Goal: Communication & Community: Answer question/provide support

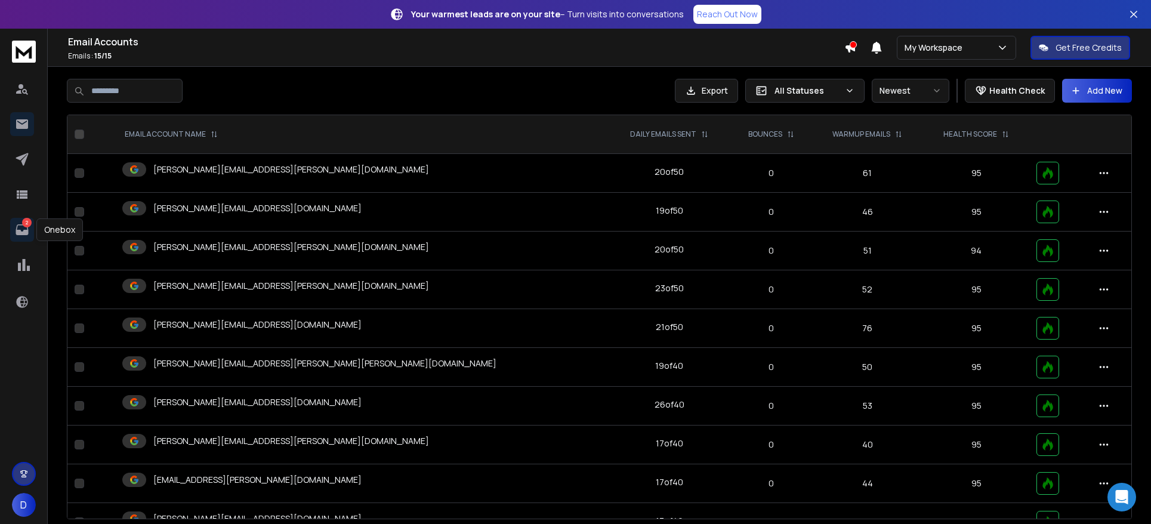
click at [27, 227] on p "2" at bounding box center [27, 223] width 10 height 10
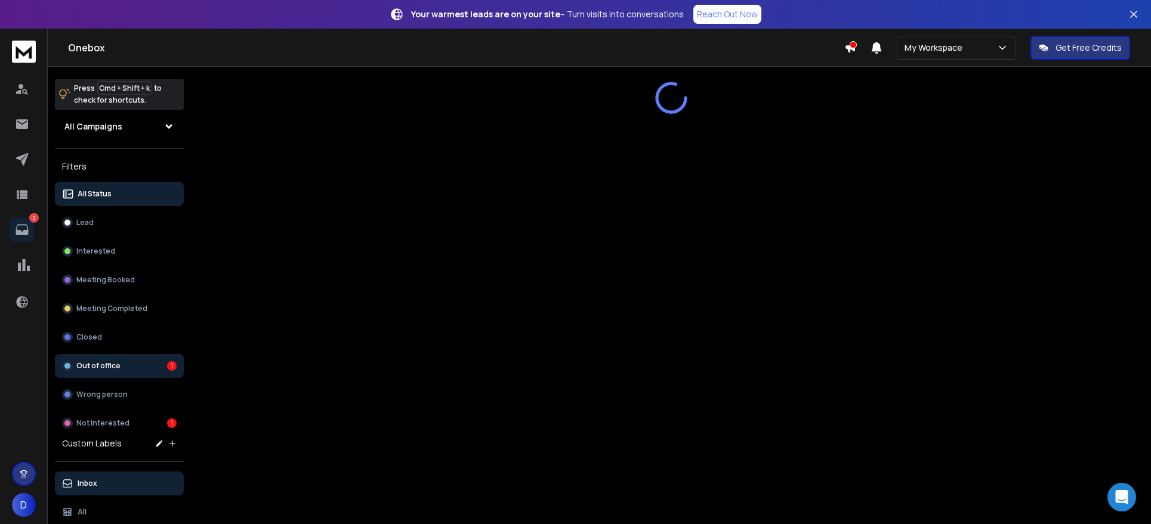
click at [152, 359] on button "Out of office 1" at bounding box center [119, 366] width 129 height 24
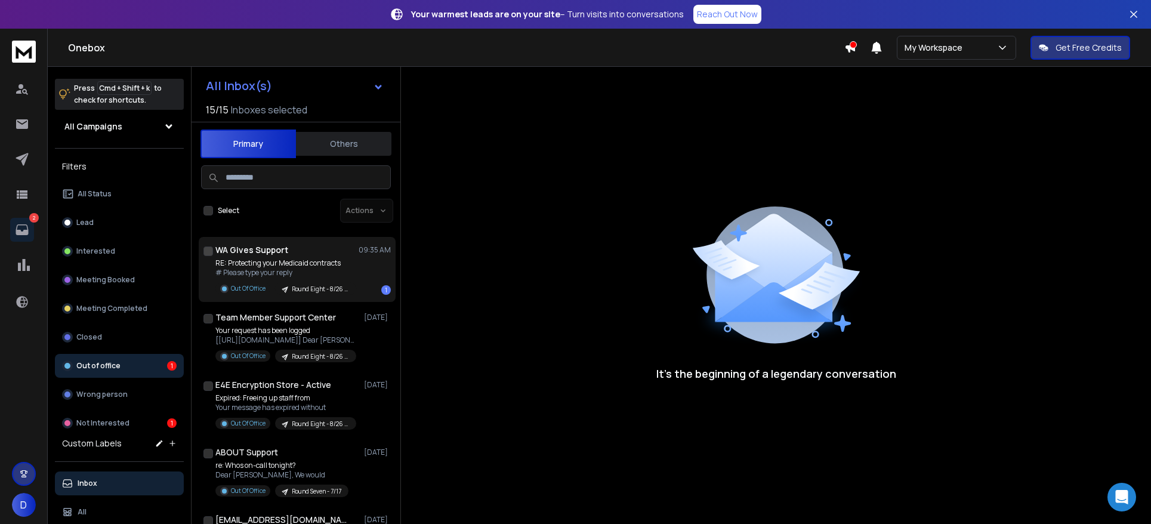
click at [331, 278] on div "RE: Protecting your Medicaid contracts # Please type your reply Out Of Office R…" at bounding box center [285, 276] width 141 height 36
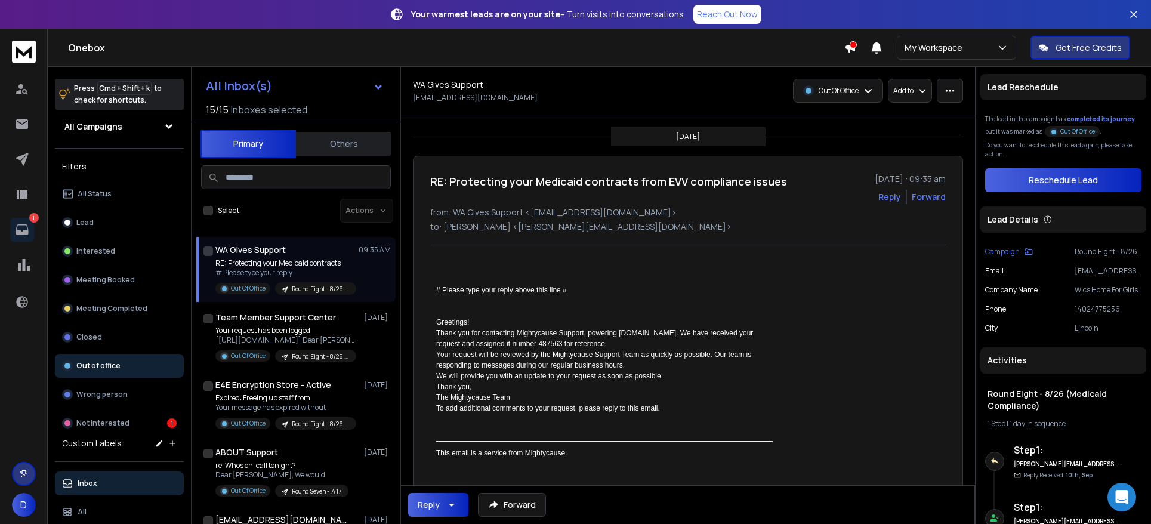
click at [148, 415] on button "Not Interested 1" at bounding box center [119, 423] width 129 height 24
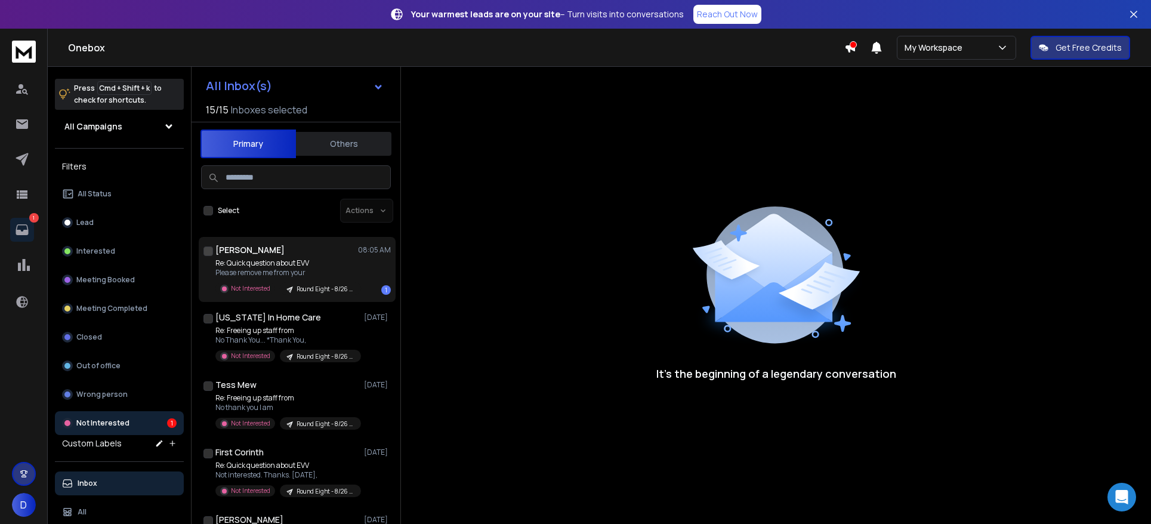
click at [272, 268] on p "Please remove me from your" at bounding box center [286, 273] width 143 height 10
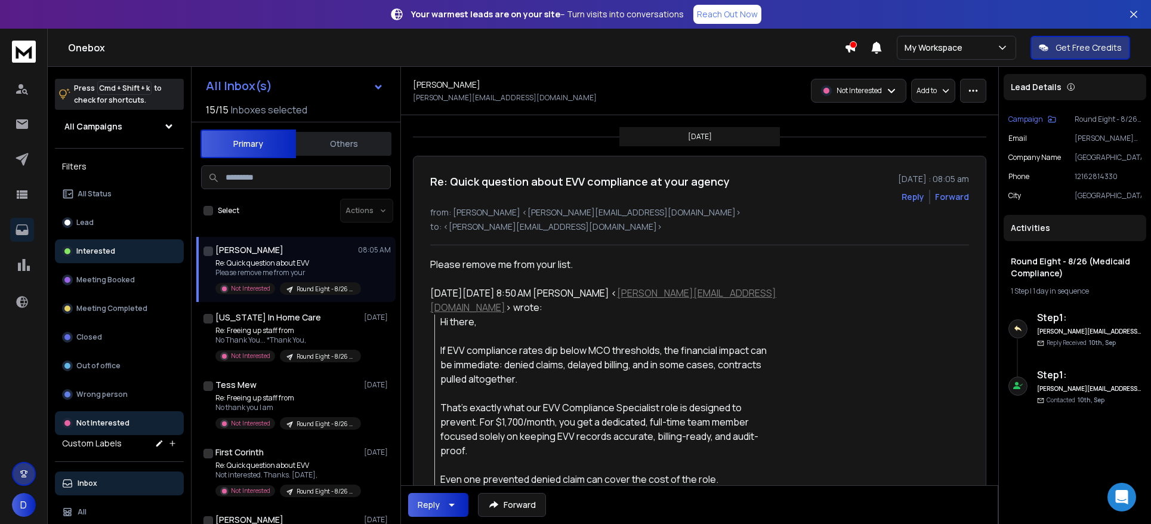
click at [110, 249] on p "Interested" at bounding box center [95, 251] width 39 height 10
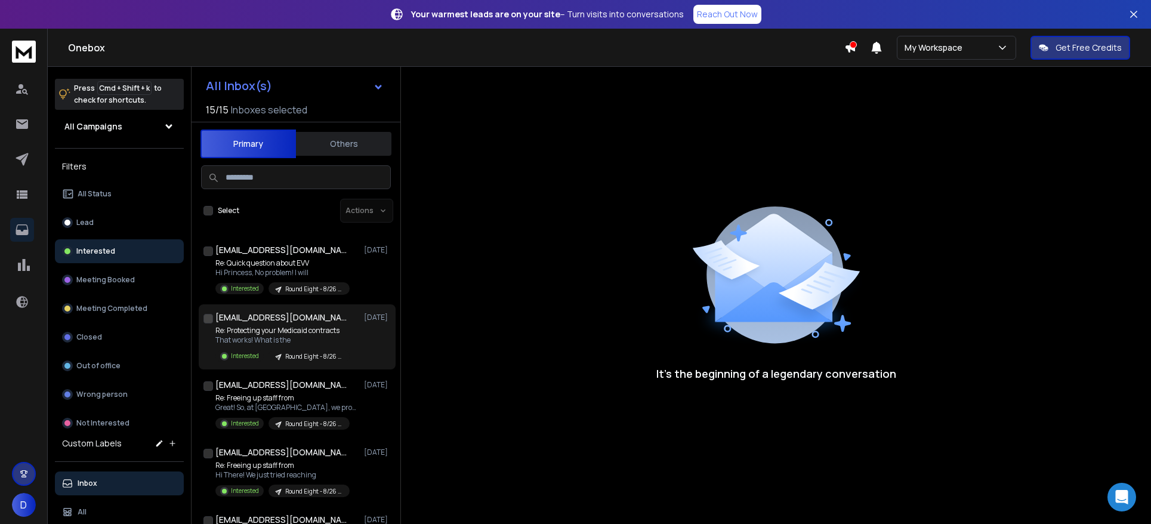
click at [291, 323] on h1 "[EMAIL_ADDRESS][DOMAIN_NAME]" at bounding box center [280, 318] width 131 height 12
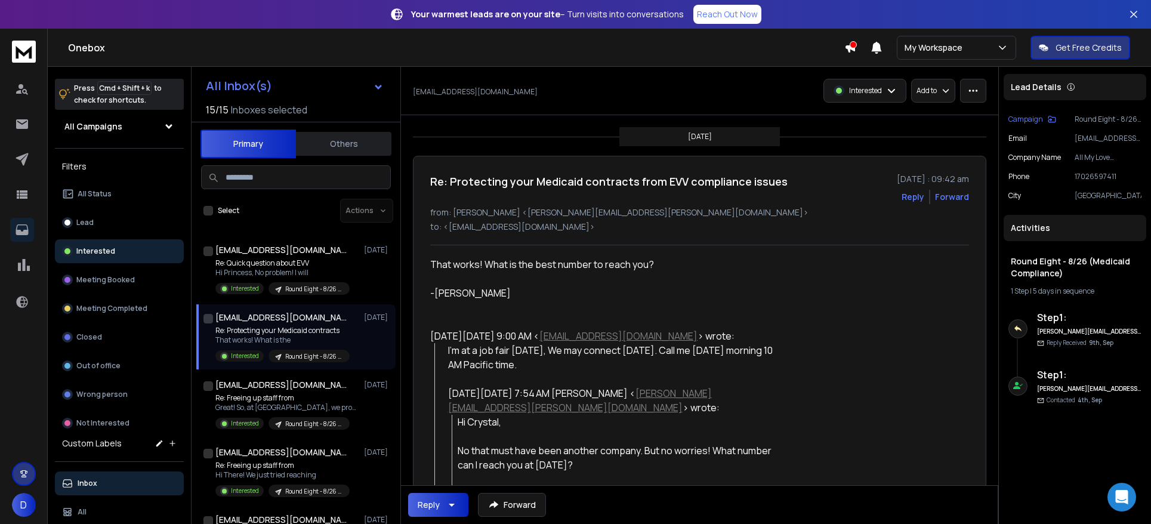
drag, startPoint x: 1092, startPoint y: 175, endPoint x: 1070, endPoint y: 71, distance: 106.0
click at [1092, 174] on p "17026597411" at bounding box center [1108, 177] width 67 height 10
click at [1093, 141] on p "[EMAIL_ADDRESS][DOMAIN_NAME]" at bounding box center [1108, 139] width 67 height 10
click at [902, 201] on button "Reply" at bounding box center [913, 197] width 23 height 12
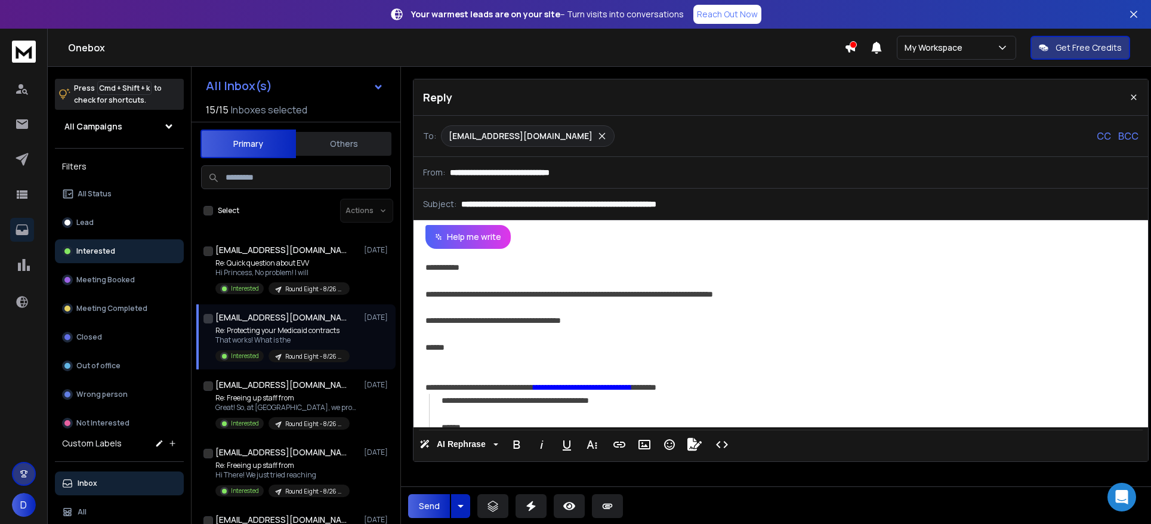
click at [433, 511] on button "Send" at bounding box center [429, 506] width 42 height 24
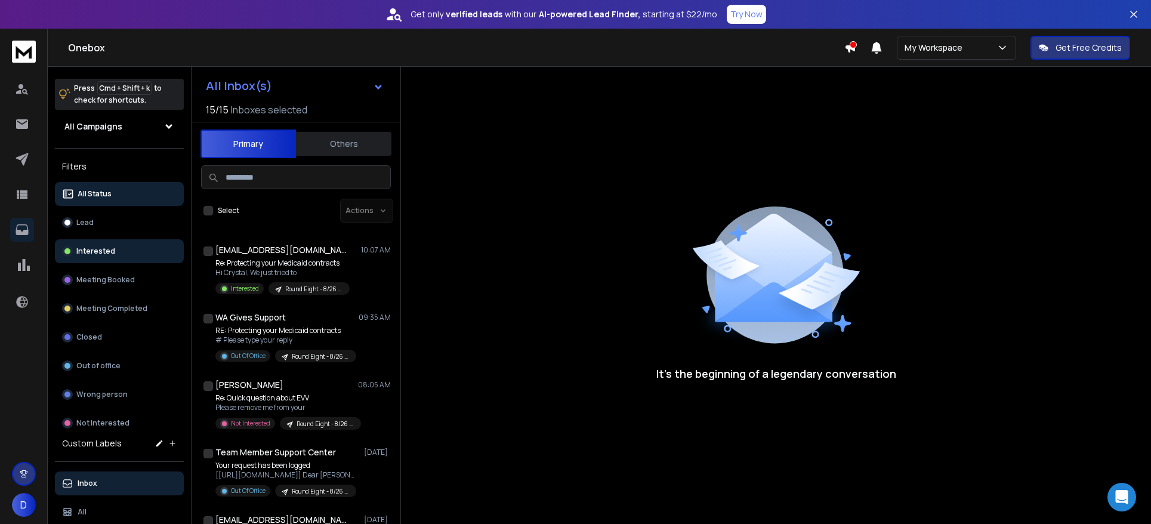
click at [119, 255] on button "Interested" at bounding box center [119, 251] width 129 height 24
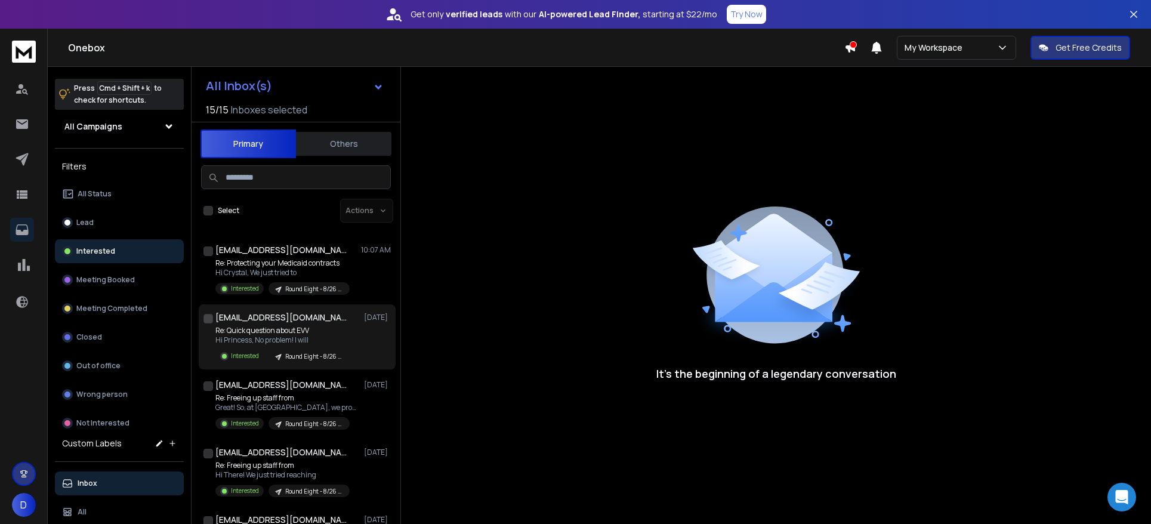
scroll to position [2, 0]
click at [282, 339] on p "Hi Princess, No problem! I will" at bounding box center [282, 338] width 134 height 10
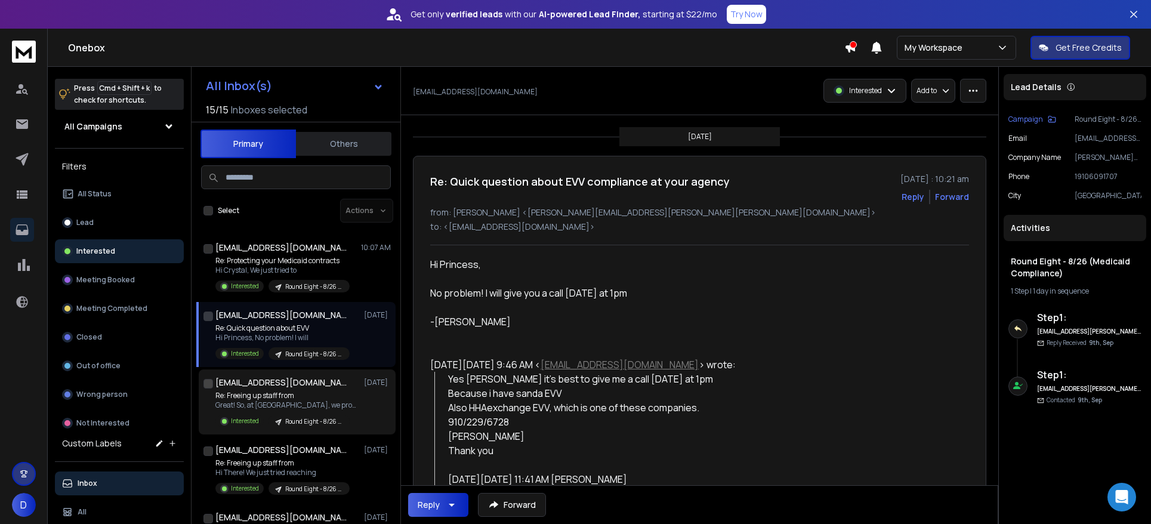
click at [281, 394] on p "Re: Freeing up staff from" at bounding box center [286, 396] width 143 height 10
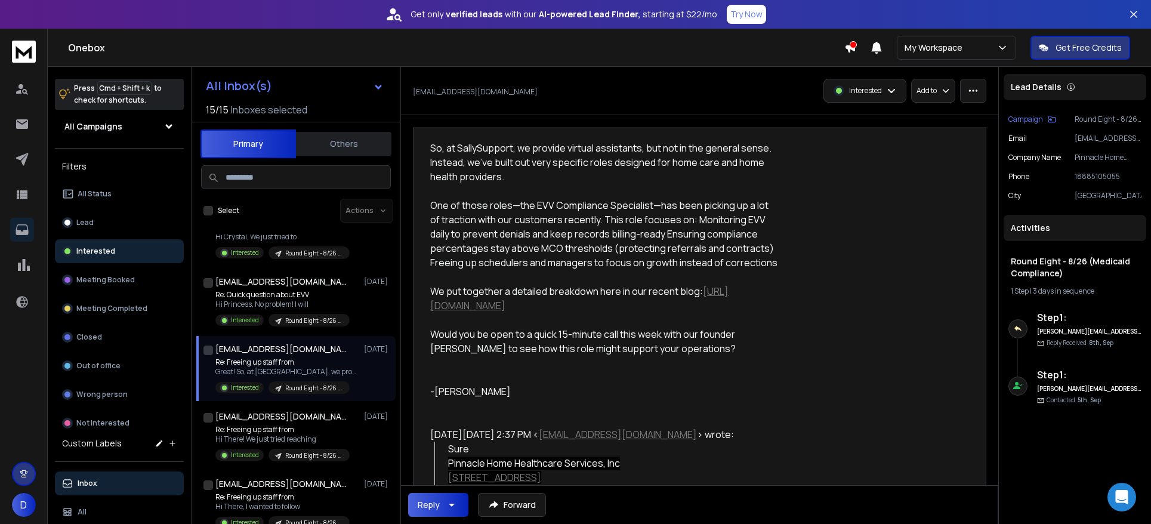
scroll to position [38, 0]
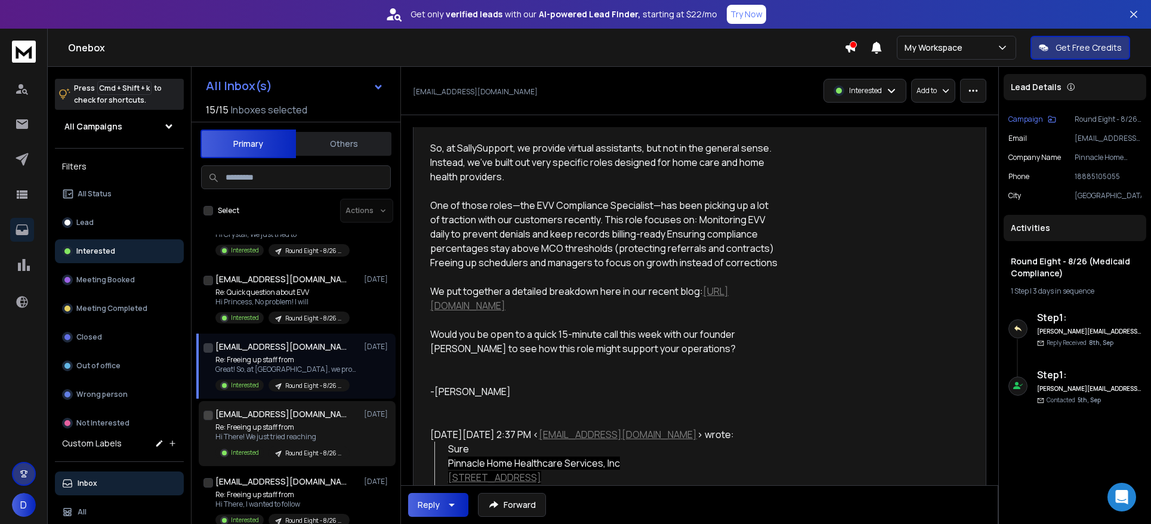
click at [272, 418] on h1 "idealhomehealthihh@gmail.com" at bounding box center [280, 414] width 131 height 12
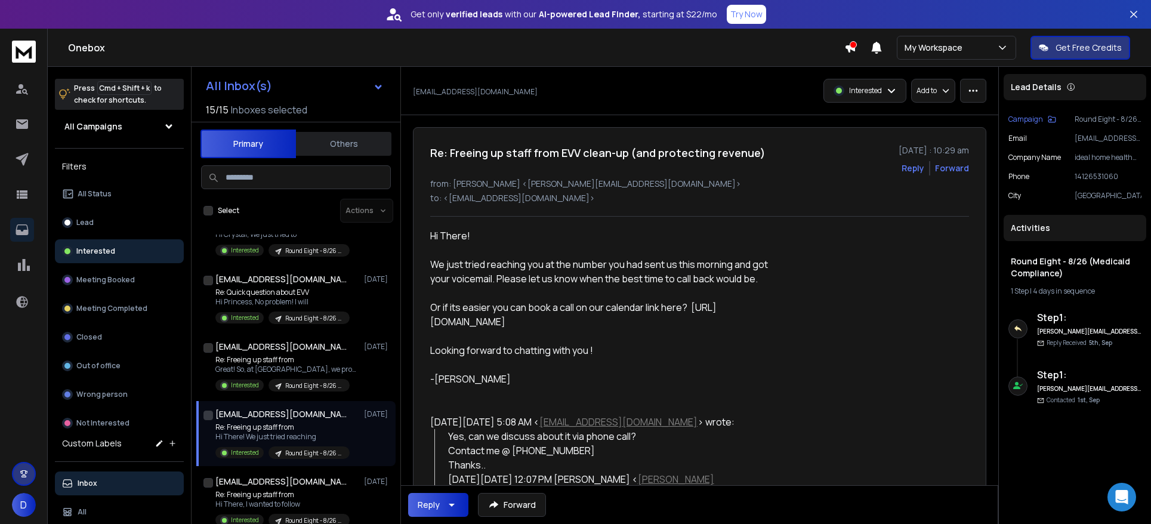
scroll to position [28, 0]
click at [439, 502] on div "Reply" at bounding box center [438, 505] width 41 height 14
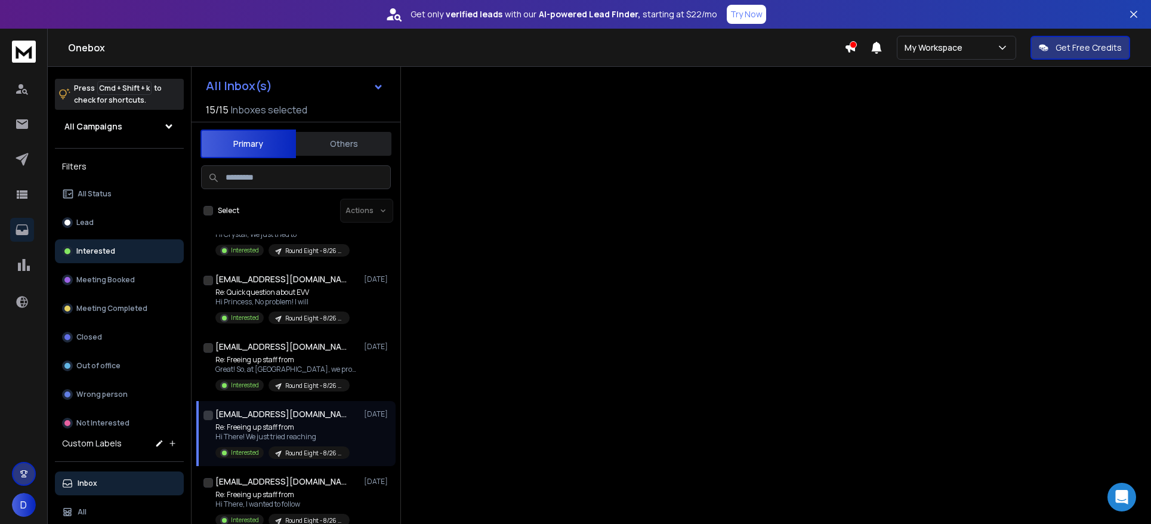
scroll to position [0, 0]
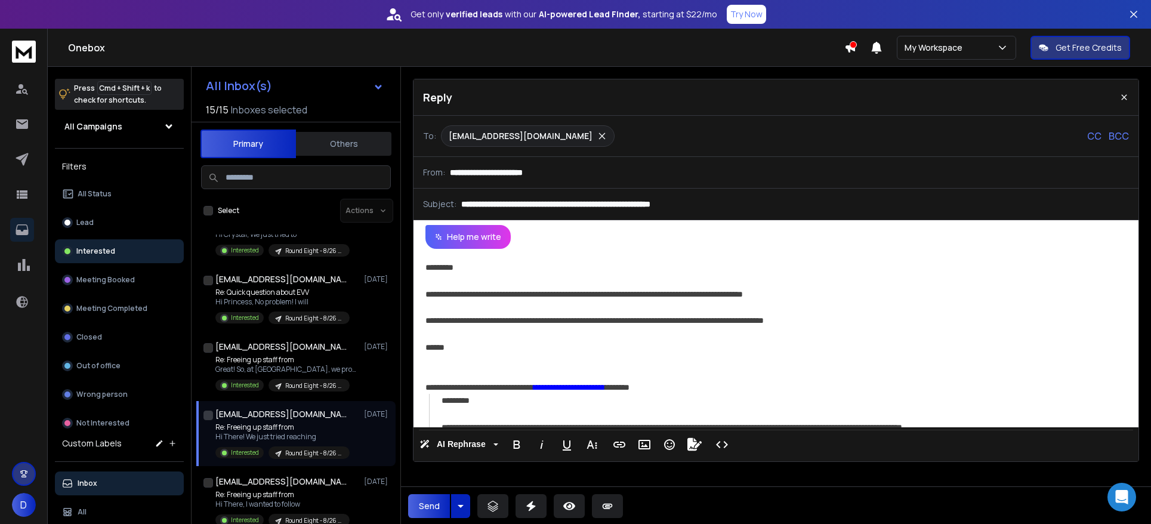
click at [428, 497] on button "Send" at bounding box center [429, 506] width 42 height 24
click at [428, 504] on div "Send" at bounding box center [439, 506] width 62 height 24
